Goal: Task Accomplishment & Management: Use online tool/utility

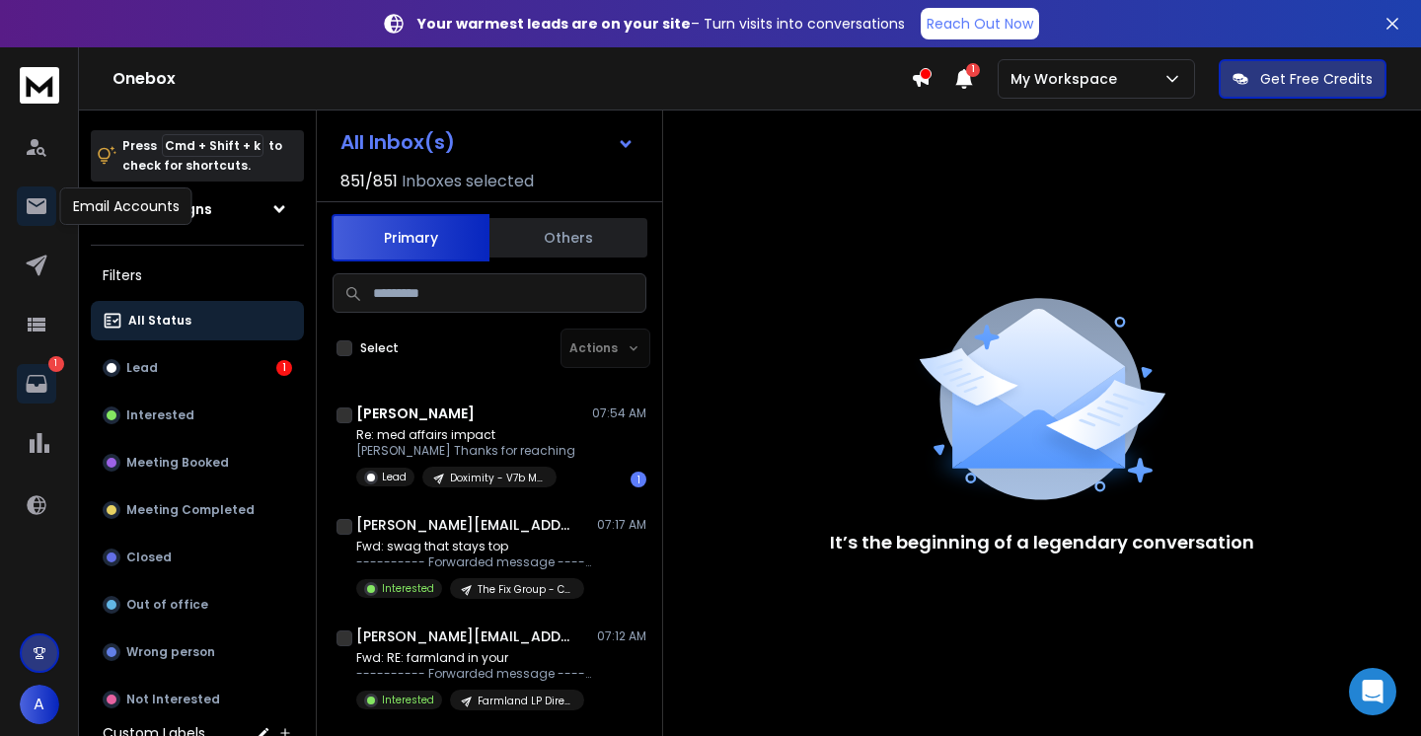
click at [39, 202] on icon at bounding box center [37, 206] width 24 height 24
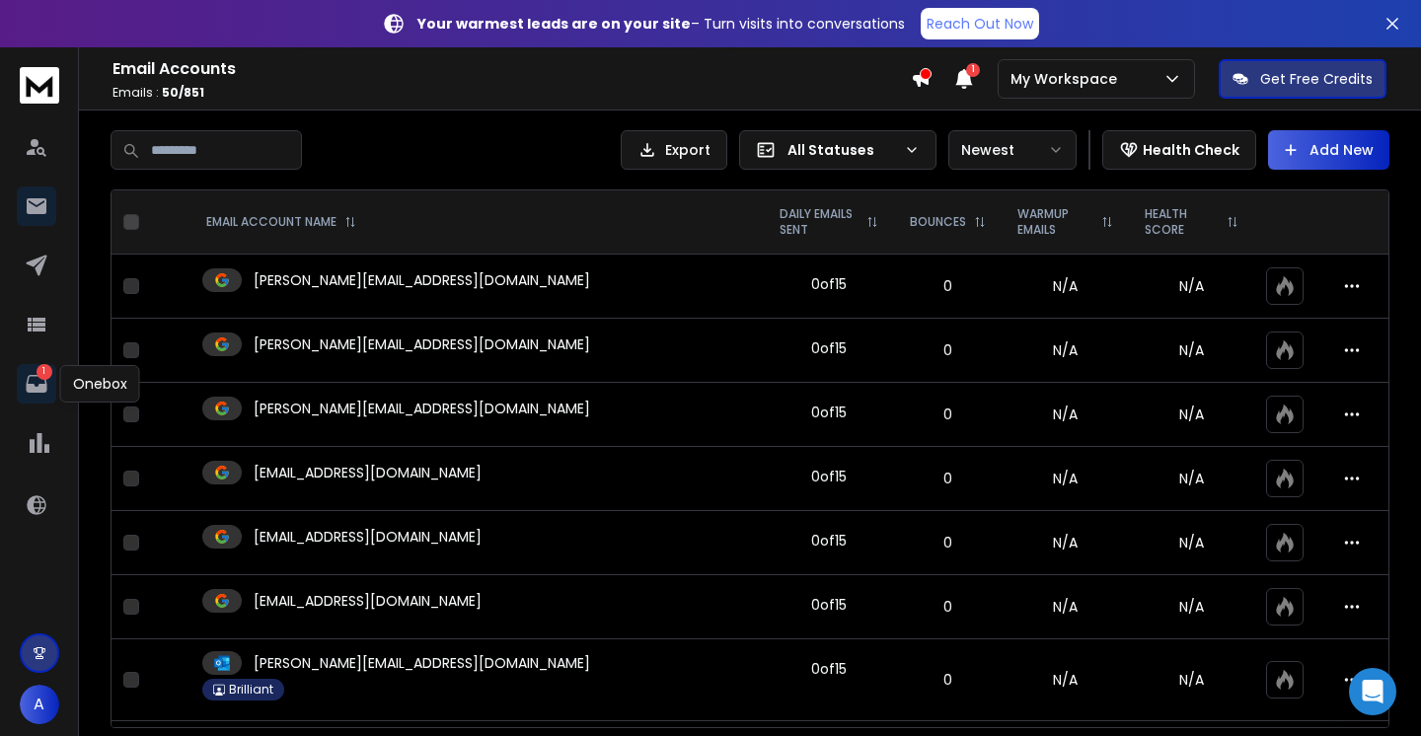
click at [29, 392] on icon at bounding box center [36, 384] width 21 height 18
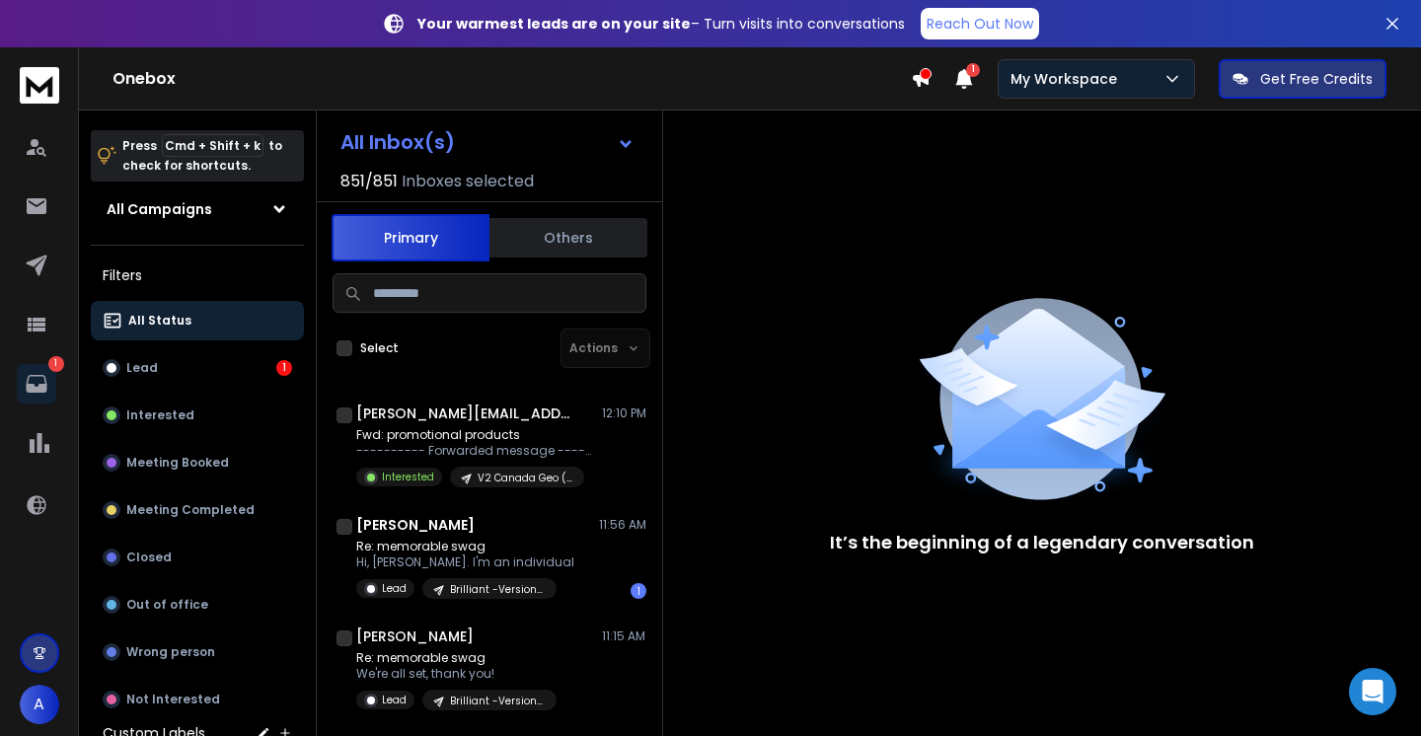
click at [1071, 78] on p "My Workspace" at bounding box center [1067, 79] width 114 height 20
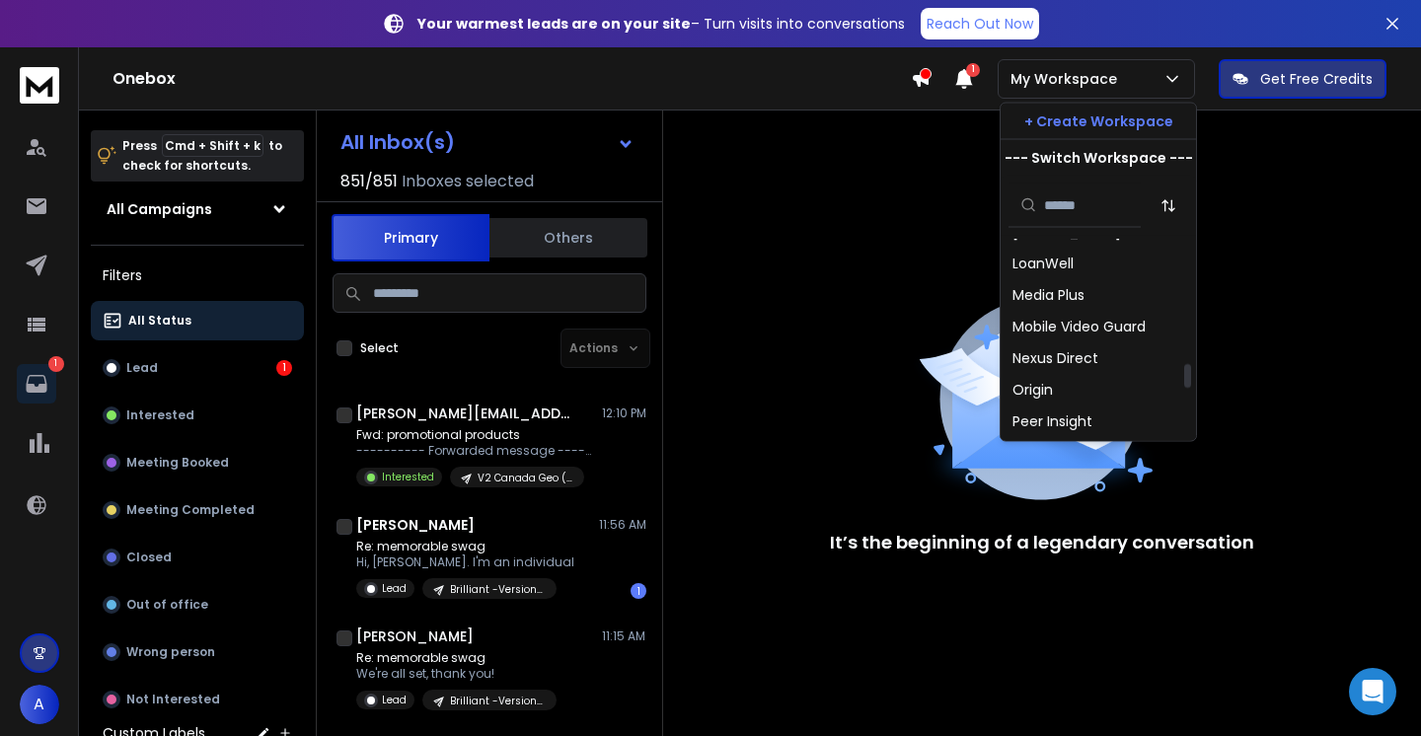
scroll to position [1030, 0]
click at [1104, 317] on div "Mobile Video Guard" at bounding box center [1078, 327] width 133 height 20
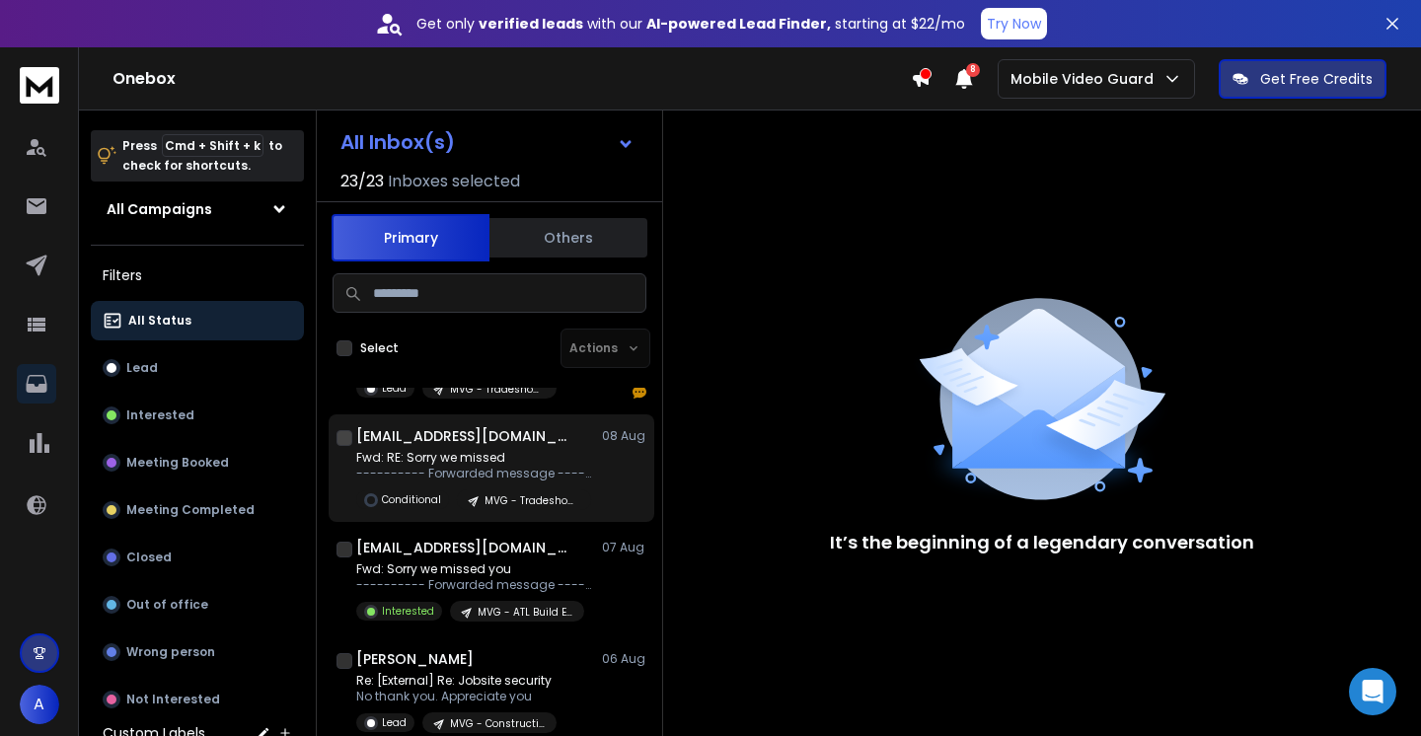
scroll to position [669, 0]
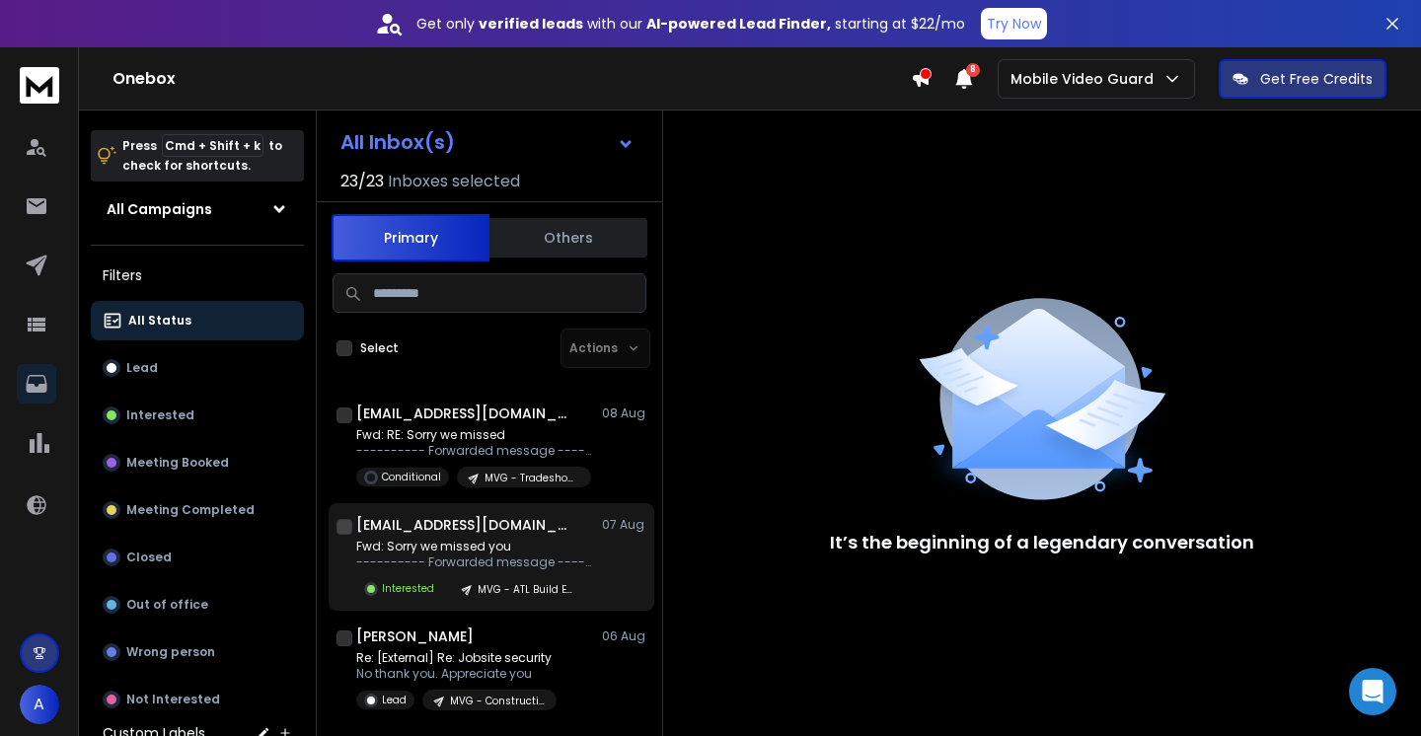
click at [460, 554] on p "Fwd: Sorry we missed you" at bounding box center [474, 547] width 237 height 16
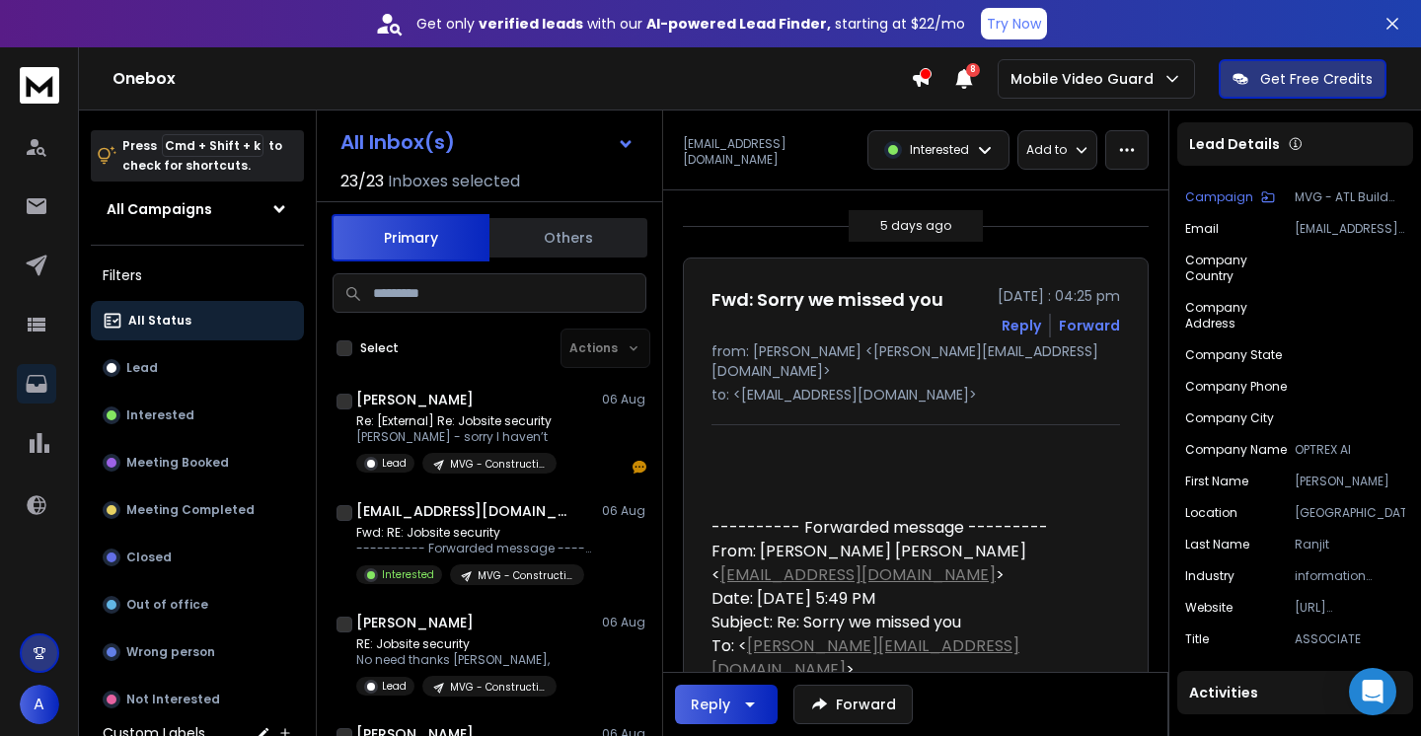
scroll to position [1023, 0]
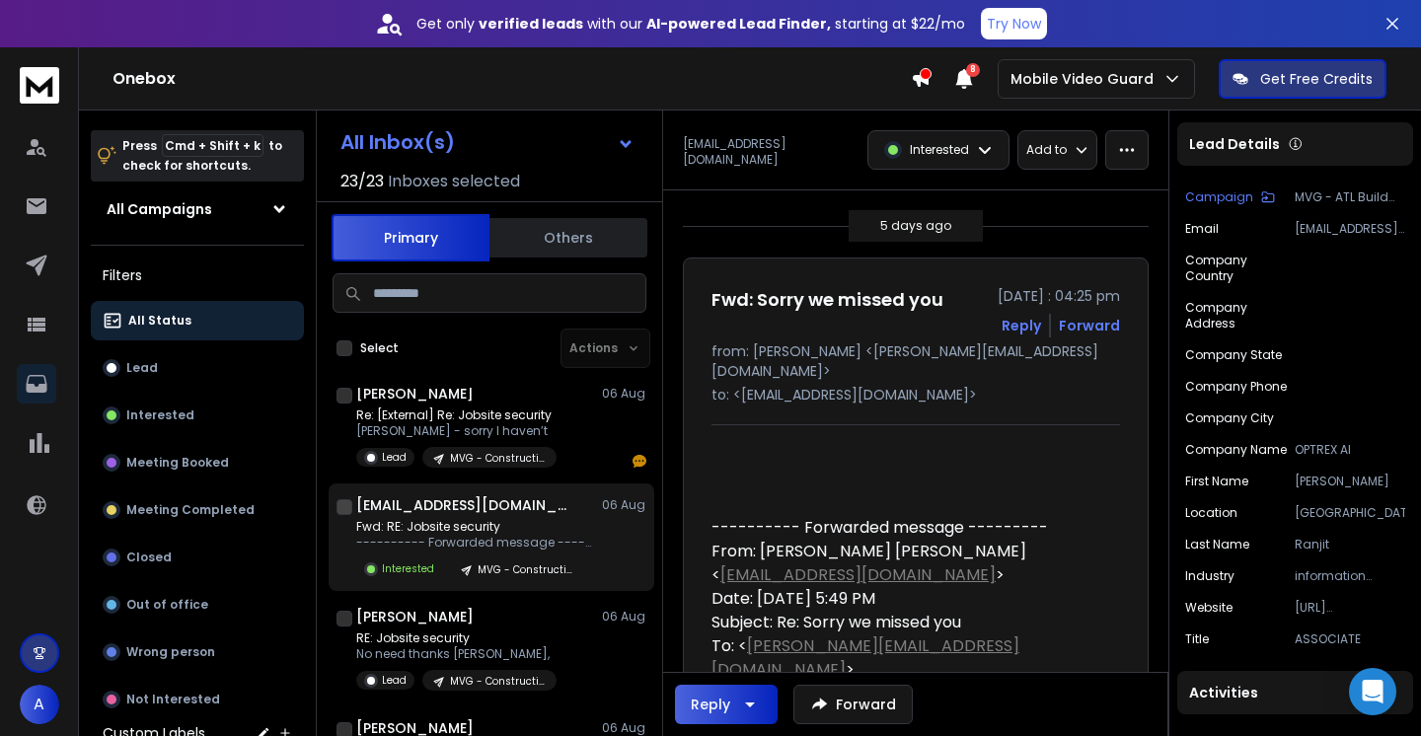
click at [496, 538] on p "---------- Forwarded message --------- From: Scott," at bounding box center [474, 543] width 237 height 16
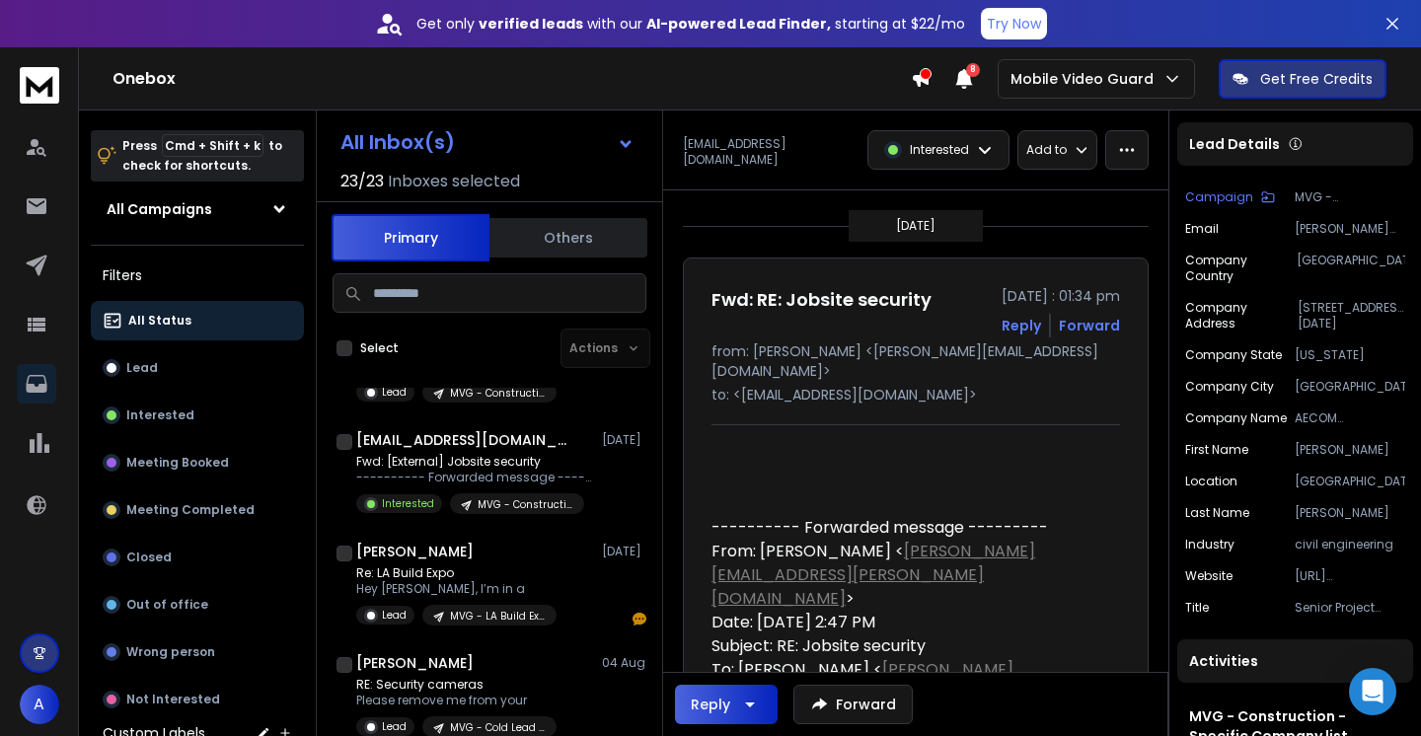
scroll to position [1440, 0]
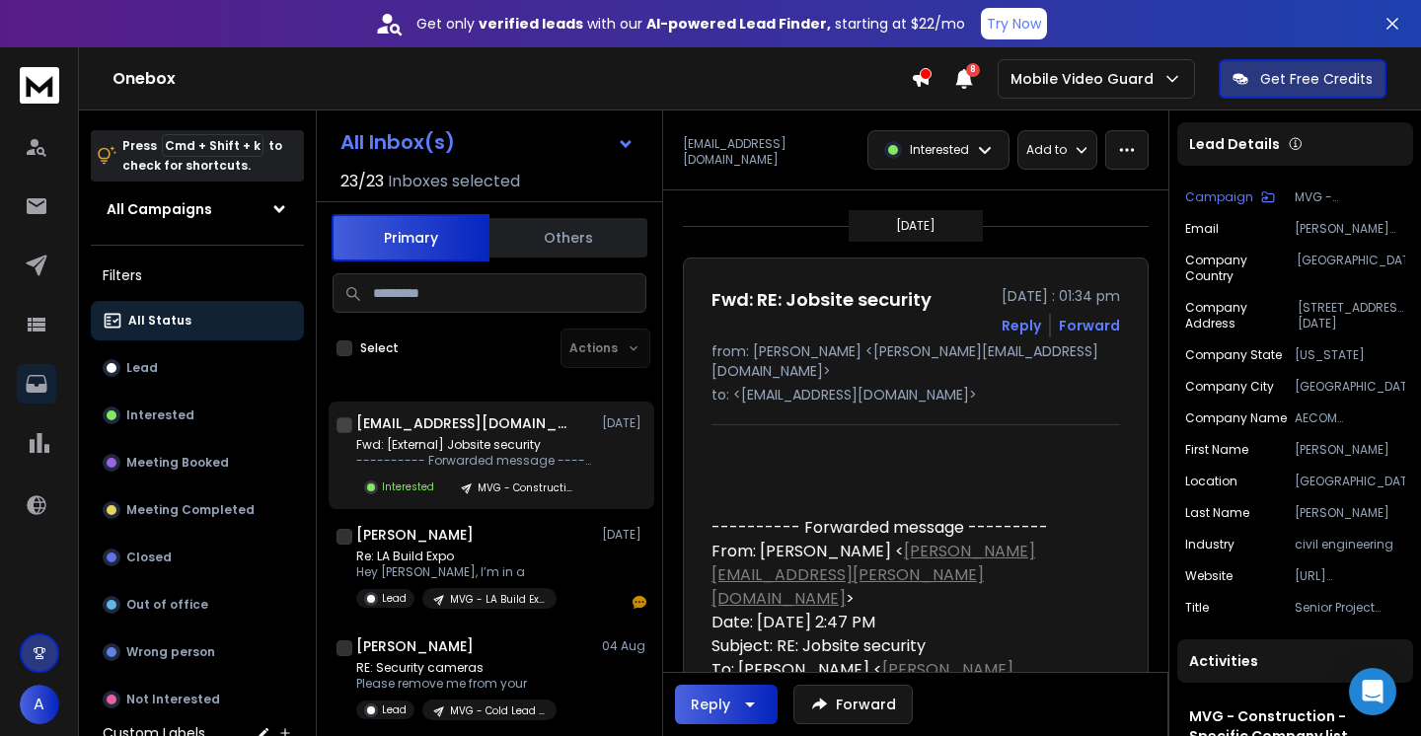
click at [466, 449] on p "Fwd: [External] Jobsite security" at bounding box center [474, 445] width 237 height 16
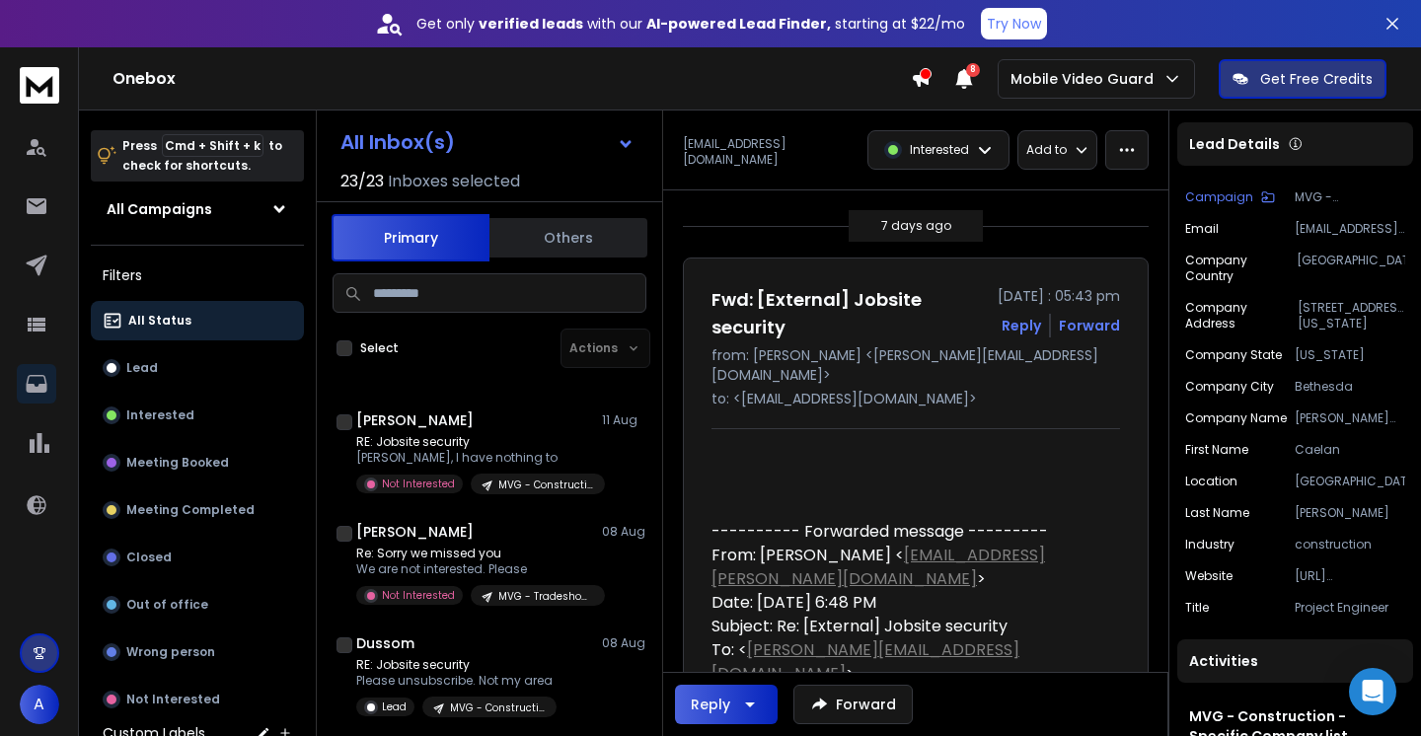
scroll to position [0, 0]
